Goal: Check status: Check status

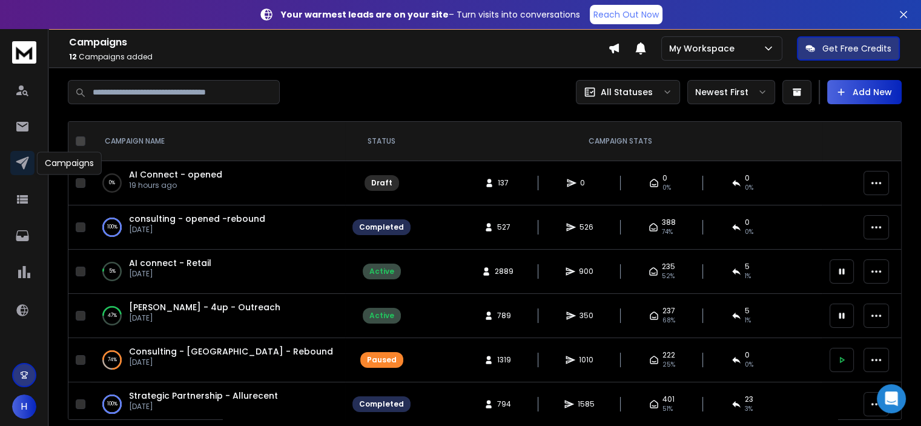
click at [27, 166] on icon at bounding box center [22, 163] width 15 height 15
click at [21, 233] on icon at bounding box center [22, 235] width 15 height 15
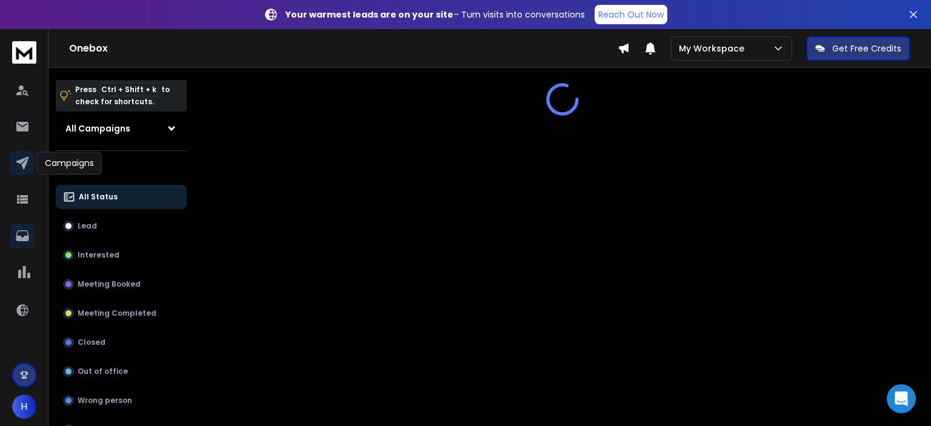
click at [24, 168] on icon at bounding box center [22, 163] width 15 height 15
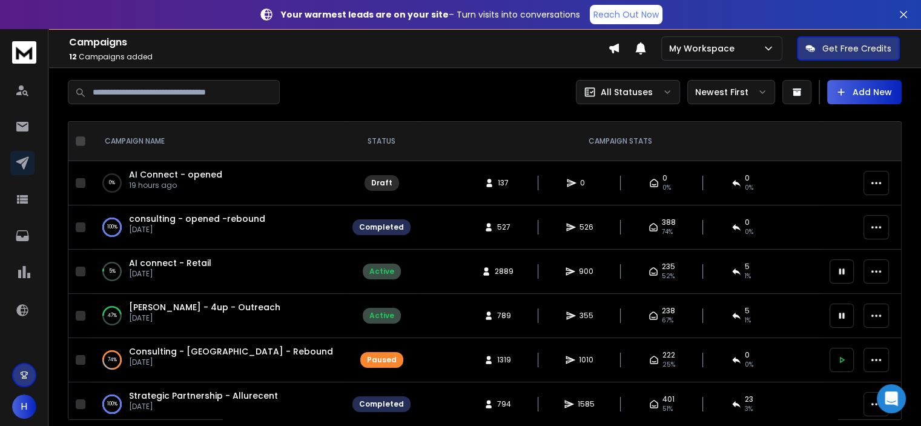
click at [168, 391] on span "Strategic Partnership - Allurecent" at bounding box center [203, 396] width 149 height 12
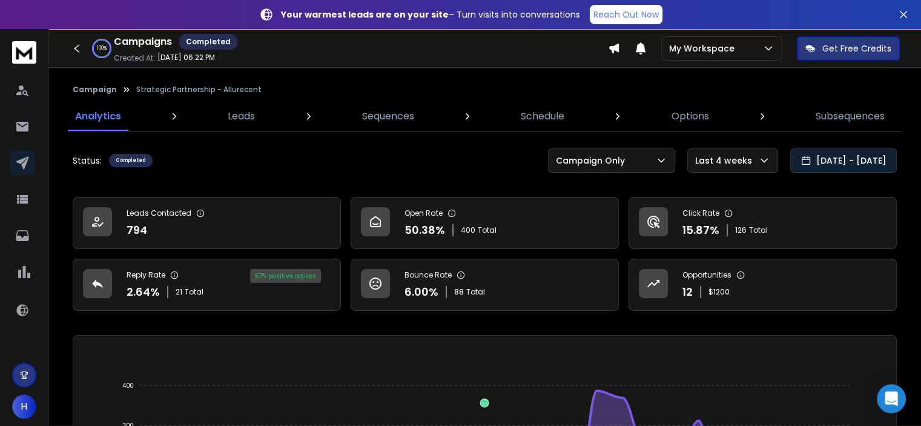
click at [817, 162] on button "[DATE] - [DATE]" at bounding box center [844, 160] width 107 height 24
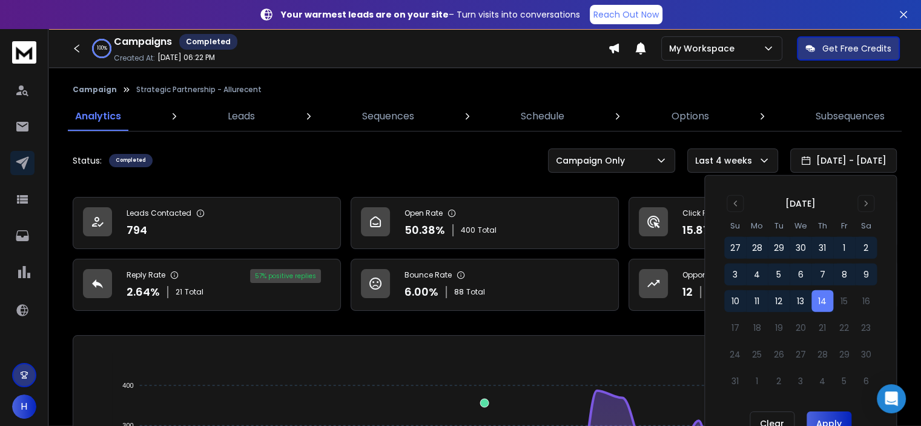
click at [783, 296] on button "12" at bounding box center [779, 301] width 22 height 22
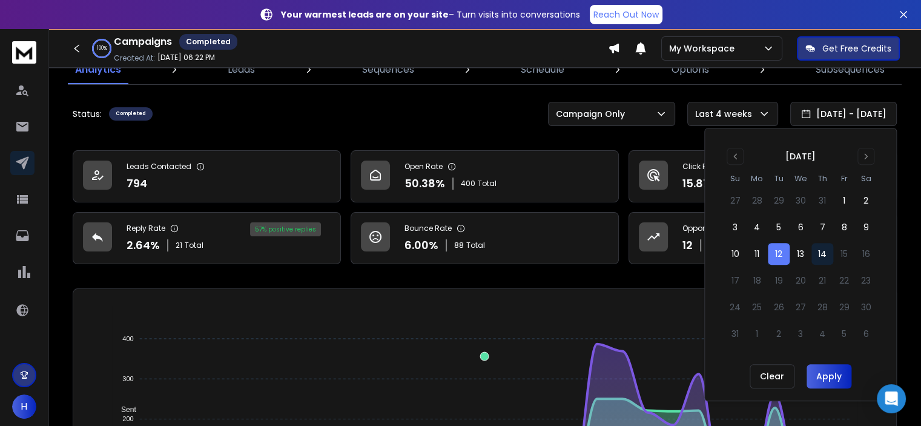
scroll to position [61, 0]
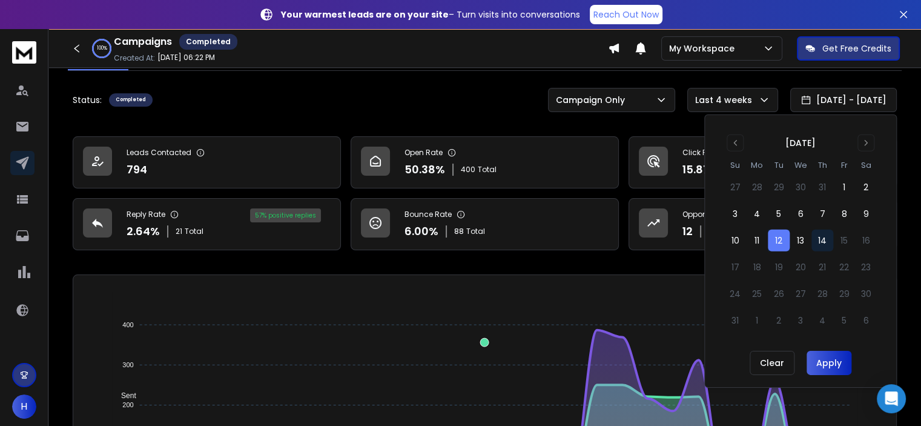
click at [834, 365] on button "Apply" at bounding box center [829, 363] width 45 height 24
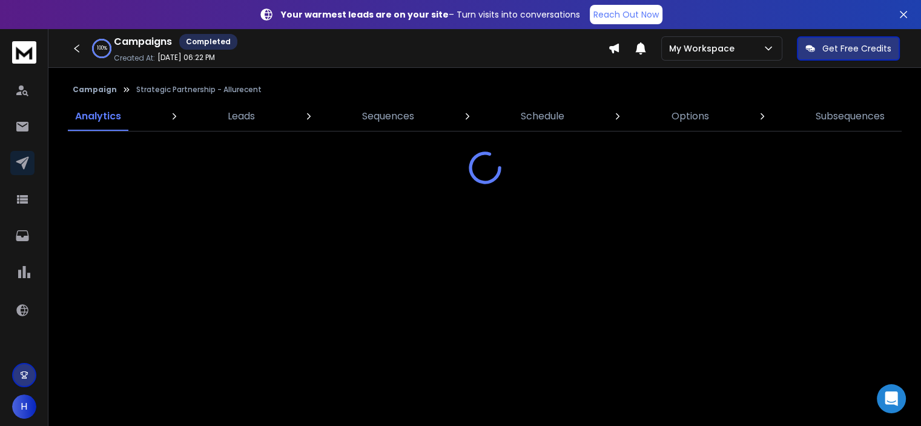
scroll to position [0, 0]
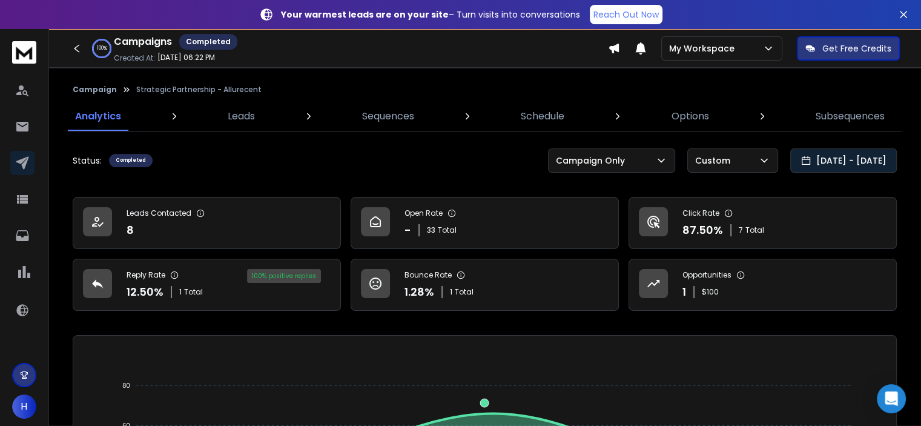
click at [860, 164] on button "[DATE] - [DATE]" at bounding box center [844, 160] width 107 height 24
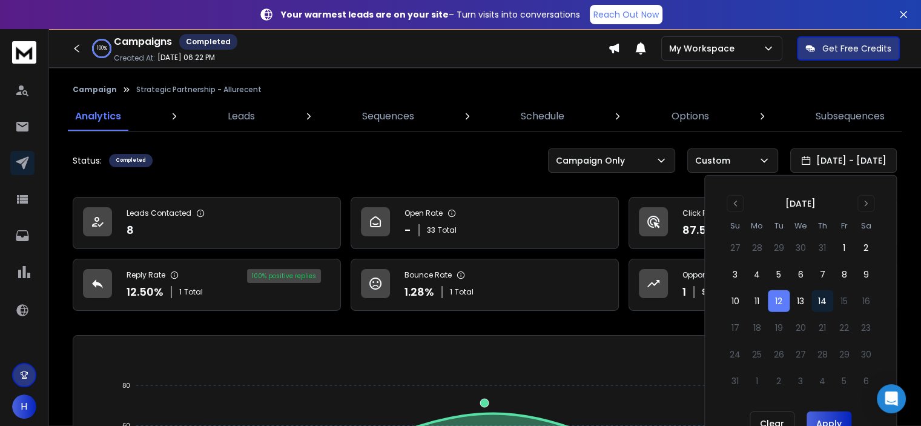
click at [784, 294] on button "12" at bounding box center [779, 301] width 22 height 22
click at [860, 158] on button "[DATE] - [DATE]" at bounding box center [844, 160] width 107 height 24
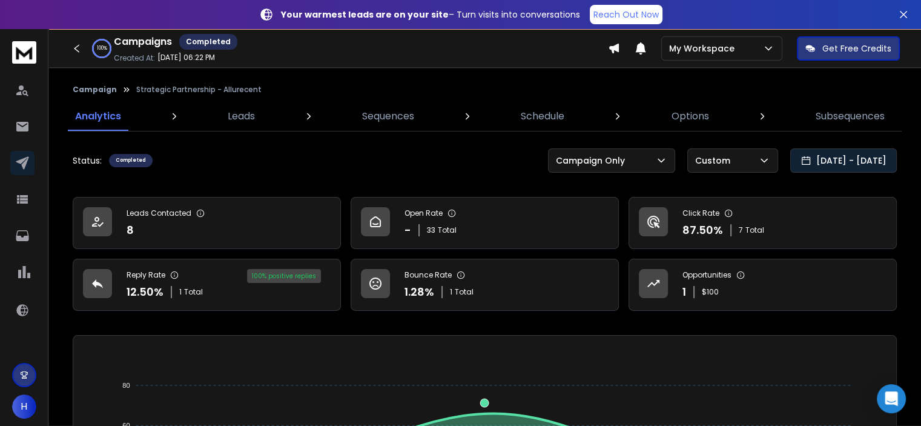
click at [812, 159] on button "[DATE] - [DATE]" at bounding box center [844, 160] width 107 height 24
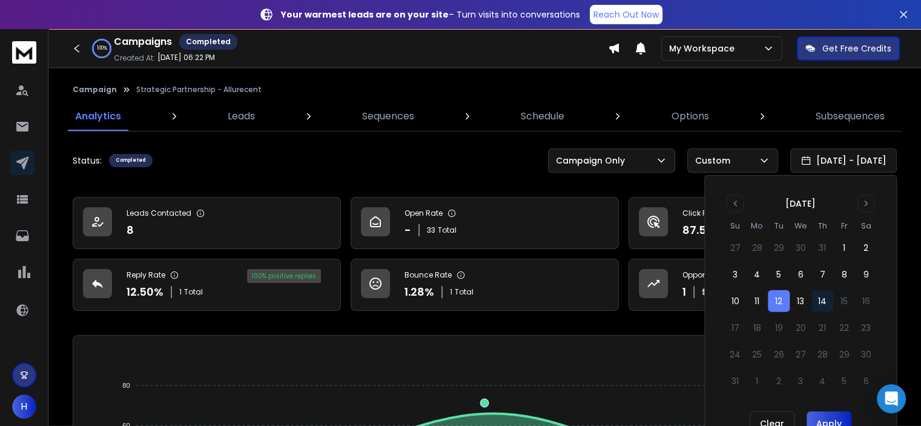
click at [785, 298] on button "12" at bounding box center [779, 301] width 22 height 22
click at [777, 296] on button "12" at bounding box center [779, 301] width 22 height 22
click at [801, 160] on button "[DATE] - [DATE]" at bounding box center [844, 160] width 107 height 24
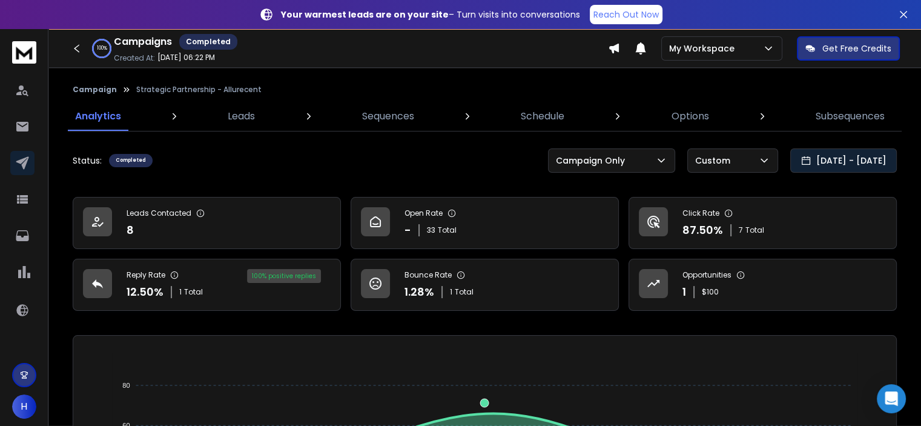
click at [848, 161] on button "[DATE] - [DATE]" at bounding box center [844, 160] width 107 height 24
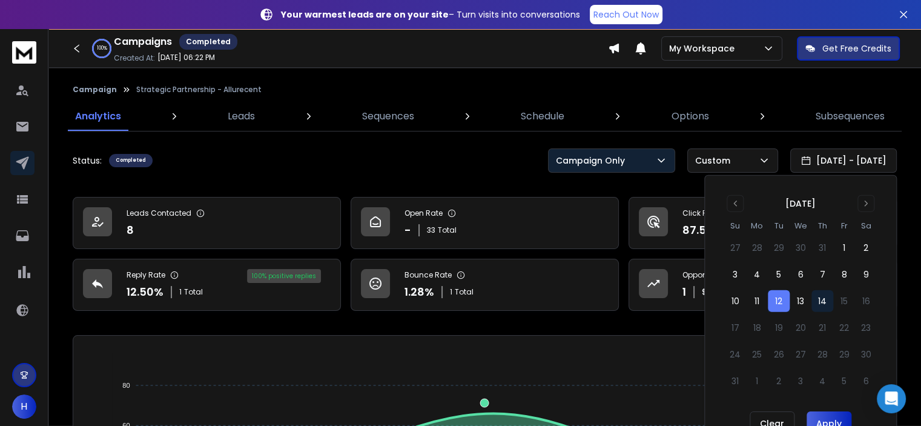
click at [655, 156] on icon at bounding box center [661, 160] width 12 height 12
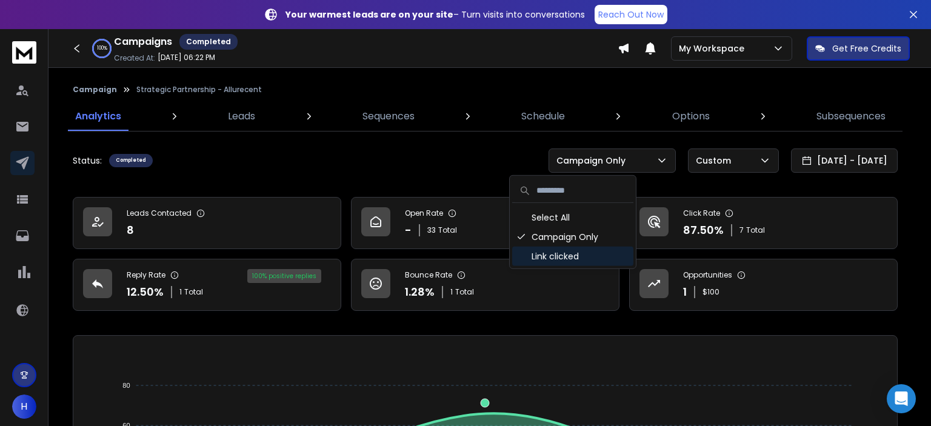
click at [555, 253] on div "Link clicked" at bounding box center [572, 256] width 121 height 19
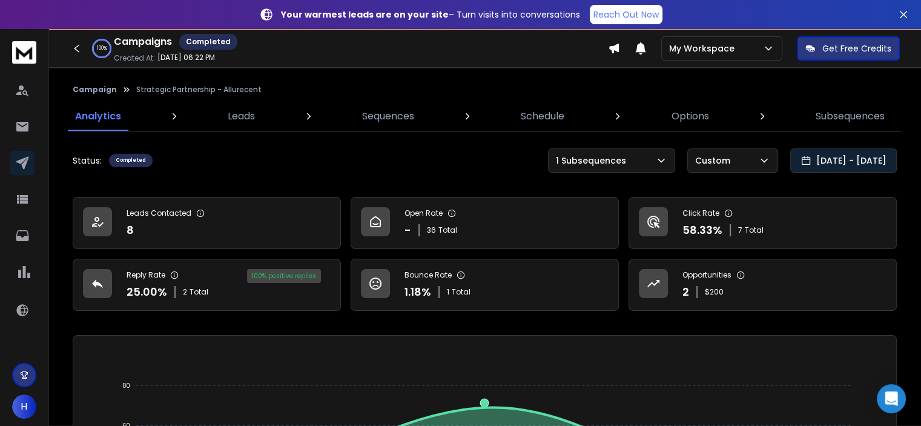
click at [837, 155] on button "[DATE] - [DATE]" at bounding box center [844, 160] width 107 height 24
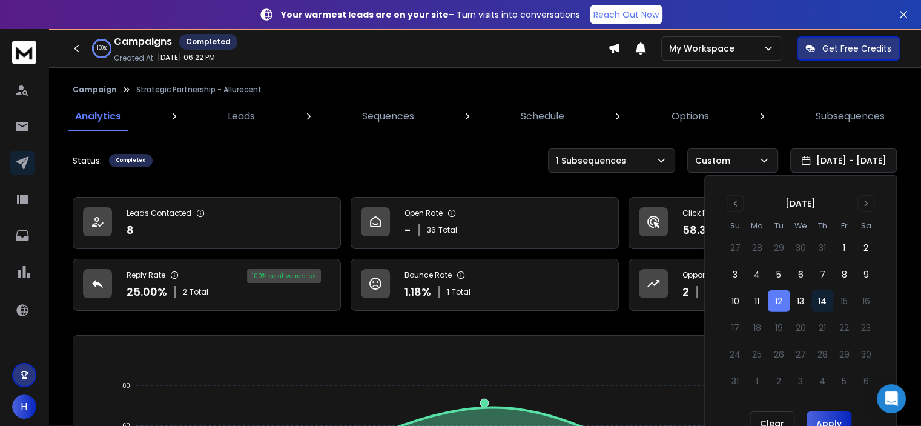
click at [824, 292] on button "14" at bounding box center [823, 301] width 22 height 22
click at [775, 297] on button "12" at bounding box center [779, 301] width 22 height 22
click at [786, 299] on button "12" at bounding box center [779, 301] width 22 height 22
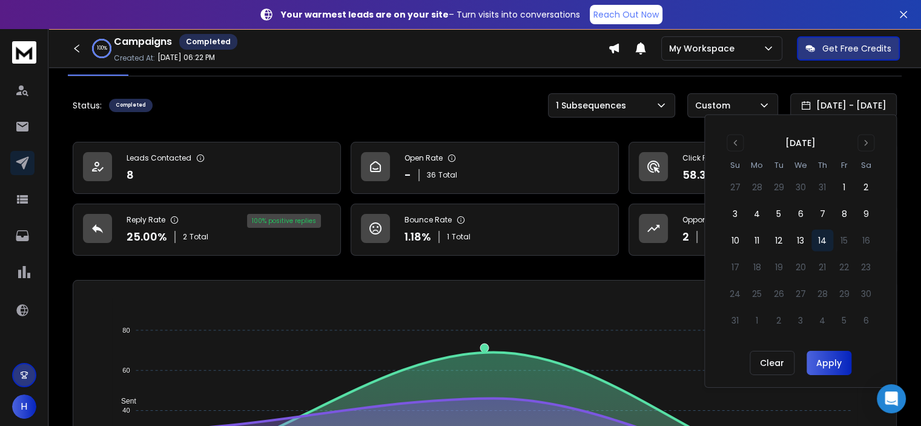
scroll to position [61, 0]
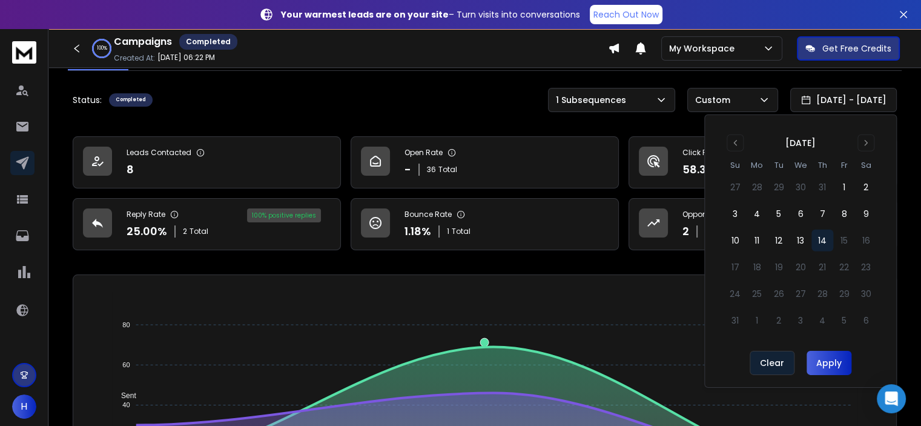
click at [778, 356] on button "Clear" at bounding box center [772, 363] width 45 height 24
click at [785, 244] on button "12" at bounding box center [779, 241] width 22 height 22
click at [778, 363] on button "Clear" at bounding box center [772, 363] width 45 height 24
click at [777, 363] on button "Clear" at bounding box center [772, 363] width 45 height 24
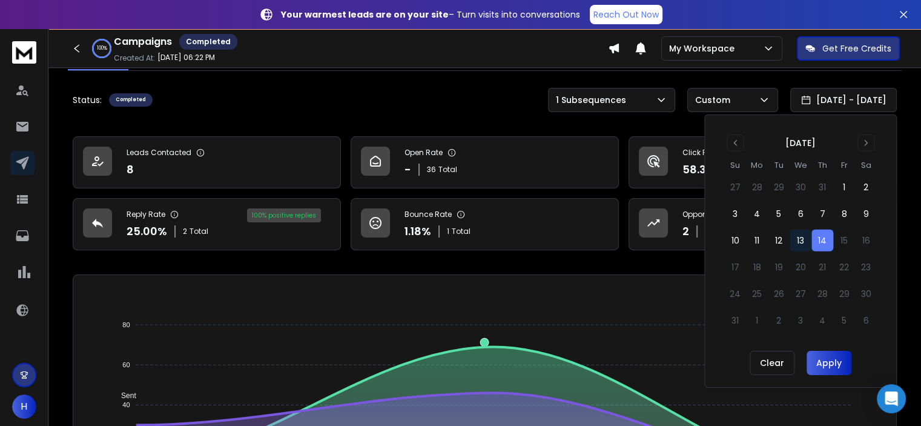
click at [798, 245] on button "13" at bounding box center [801, 241] width 22 height 22
click at [775, 240] on button "12" at bounding box center [779, 241] width 22 height 22
click at [817, 241] on button "14" at bounding box center [823, 241] width 22 height 22
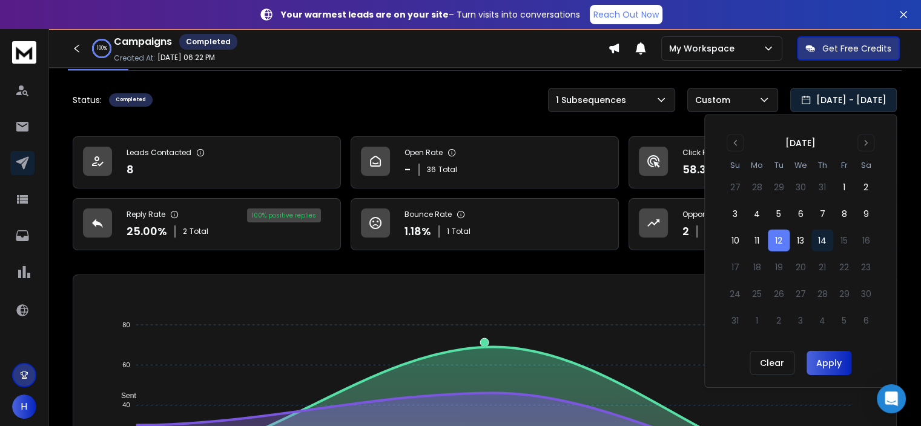
click at [811, 100] on button "[DATE] - [DATE]" at bounding box center [844, 100] width 107 height 24
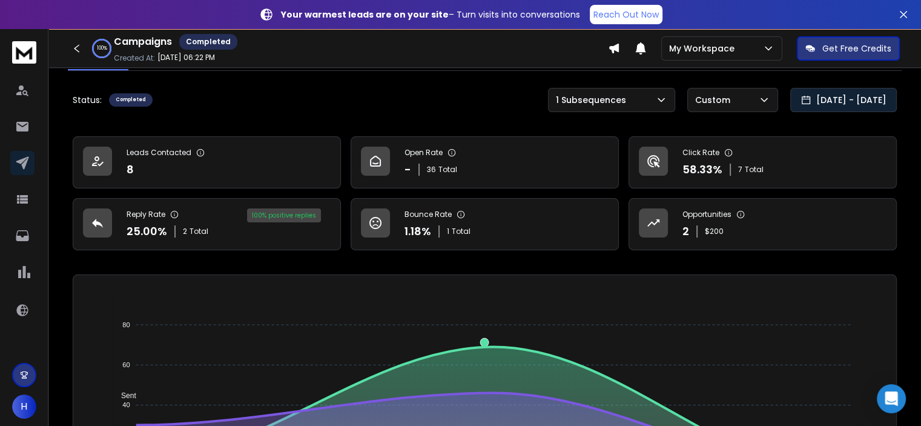
click at [812, 105] on button "[DATE] - [DATE]" at bounding box center [844, 100] width 107 height 24
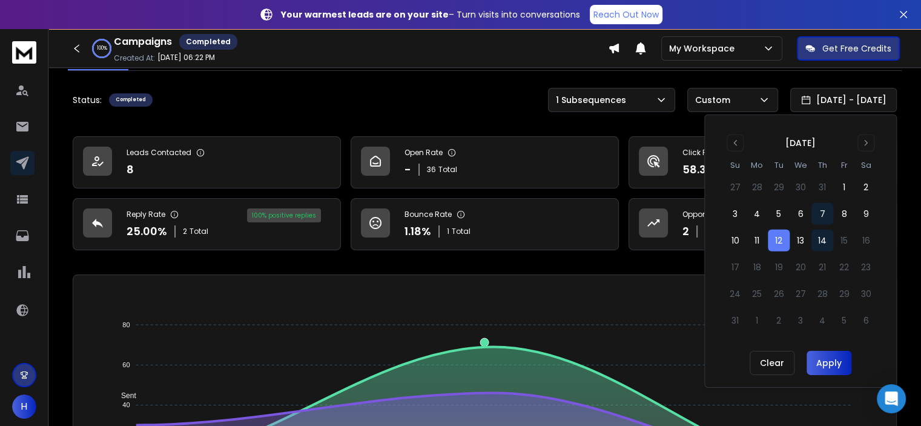
click at [826, 208] on button "7" at bounding box center [823, 214] width 22 height 22
click at [824, 208] on button "7" at bounding box center [823, 214] width 22 height 22
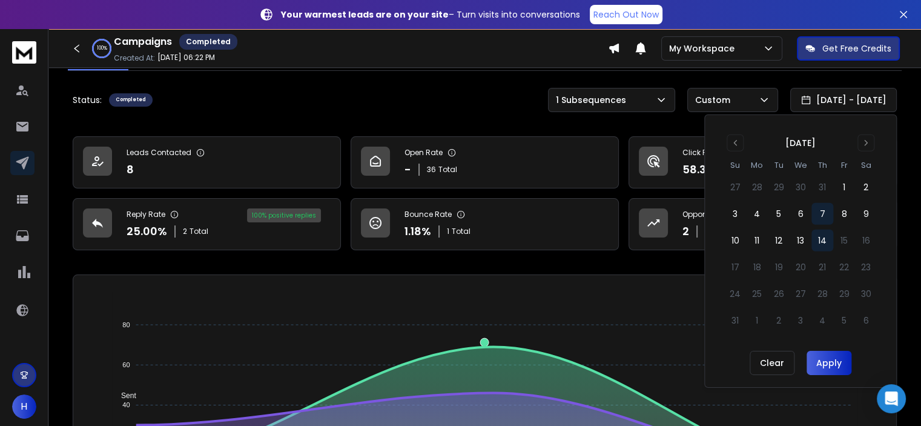
click at [821, 209] on button "7" at bounding box center [823, 214] width 22 height 22
click at [830, 367] on button "Apply" at bounding box center [829, 363] width 45 height 24
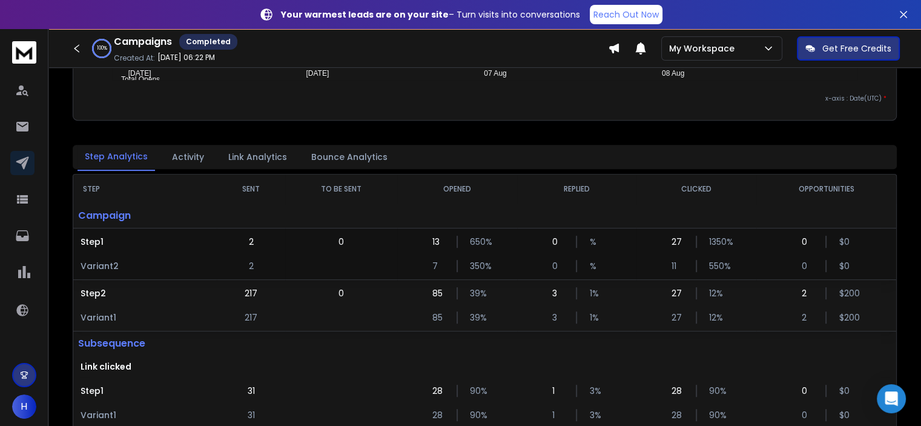
scroll to position [508, 0]
